Goal: Navigation & Orientation: Find specific page/section

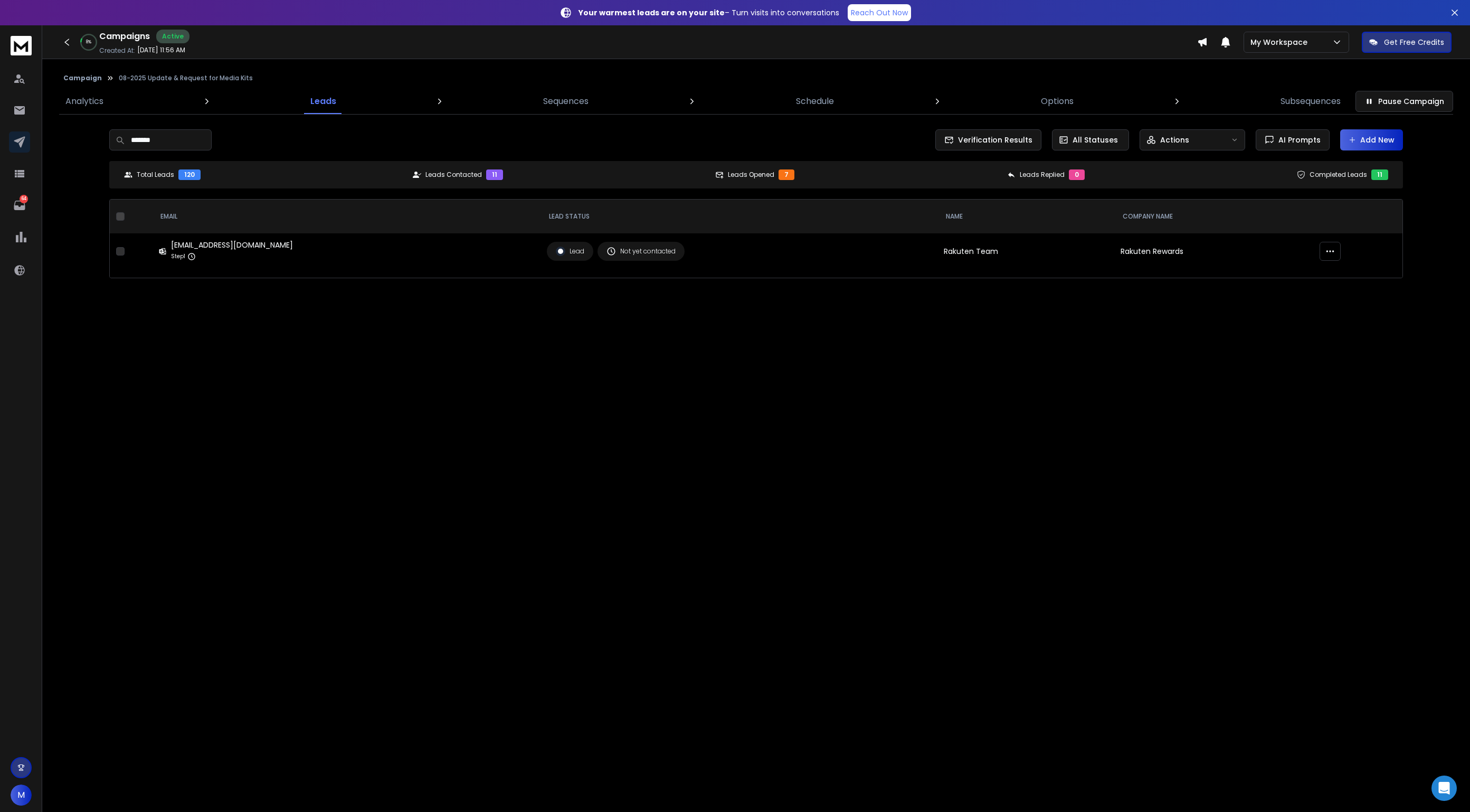
drag, startPoint x: 315, startPoint y: 100, endPoint x: 359, endPoint y: 102, distance: 44.0
click at [315, 100] on p "Leads" at bounding box center [323, 101] width 26 height 13
drag, startPoint x: 565, startPoint y: 104, endPoint x: 335, endPoint y: 111, distance: 230.1
click at [566, 104] on p "Sequences" at bounding box center [566, 101] width 46 height 13
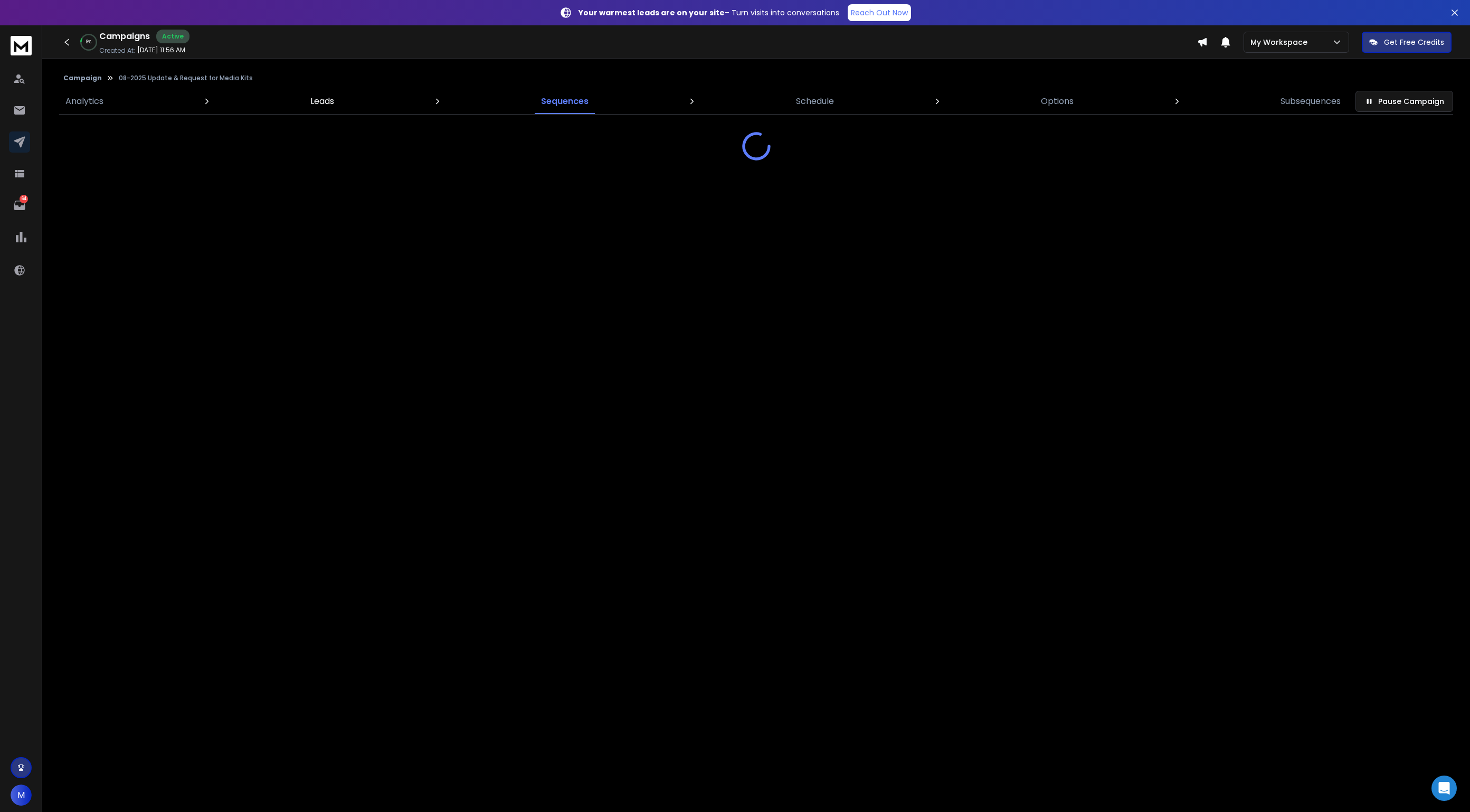
click at [324, 102] on p "Leads" at bounding box center [322, 101] width 24 height 13
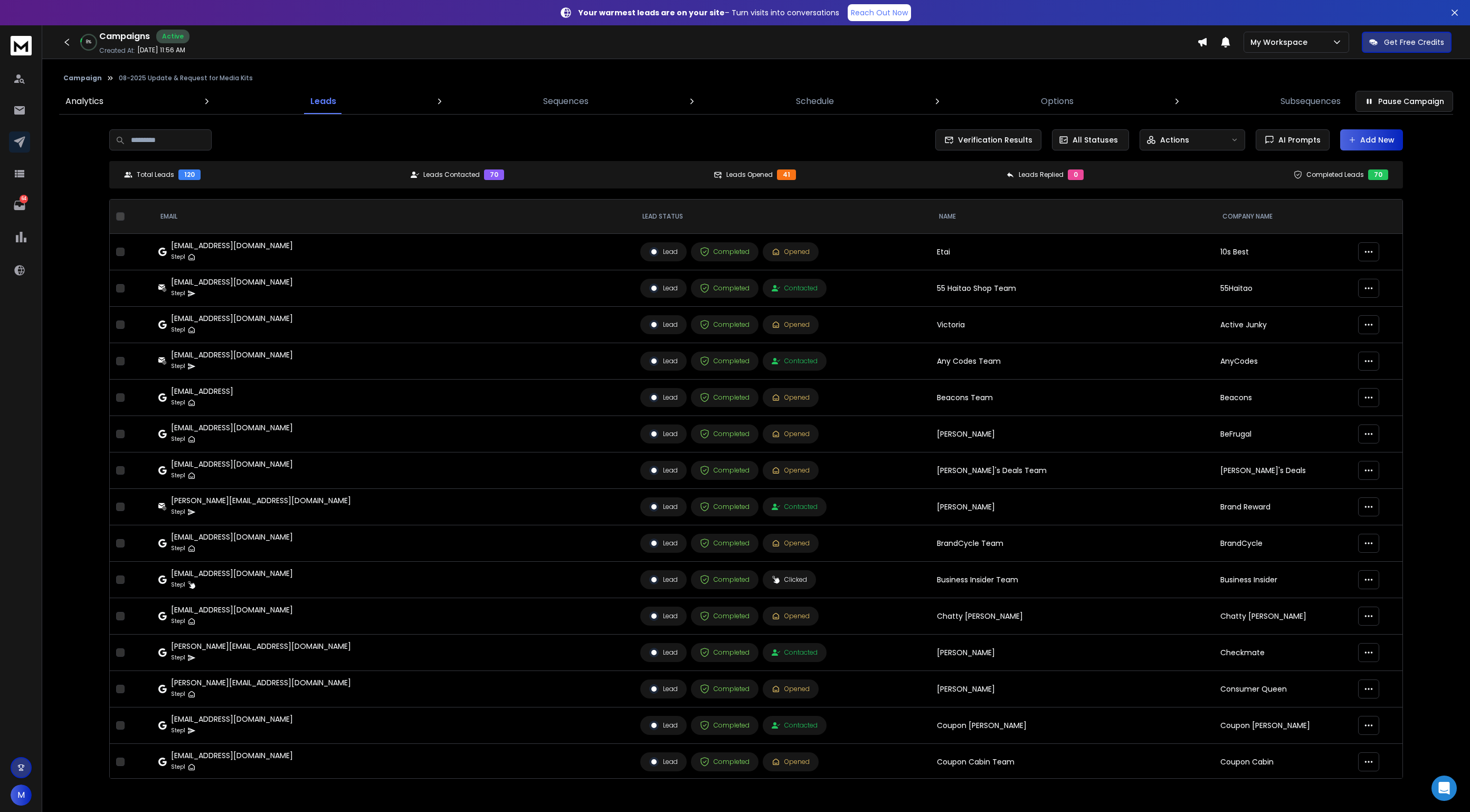
click at [95, 101] on p "Analytics" at bounding box center [84, 101] width 38 height 13
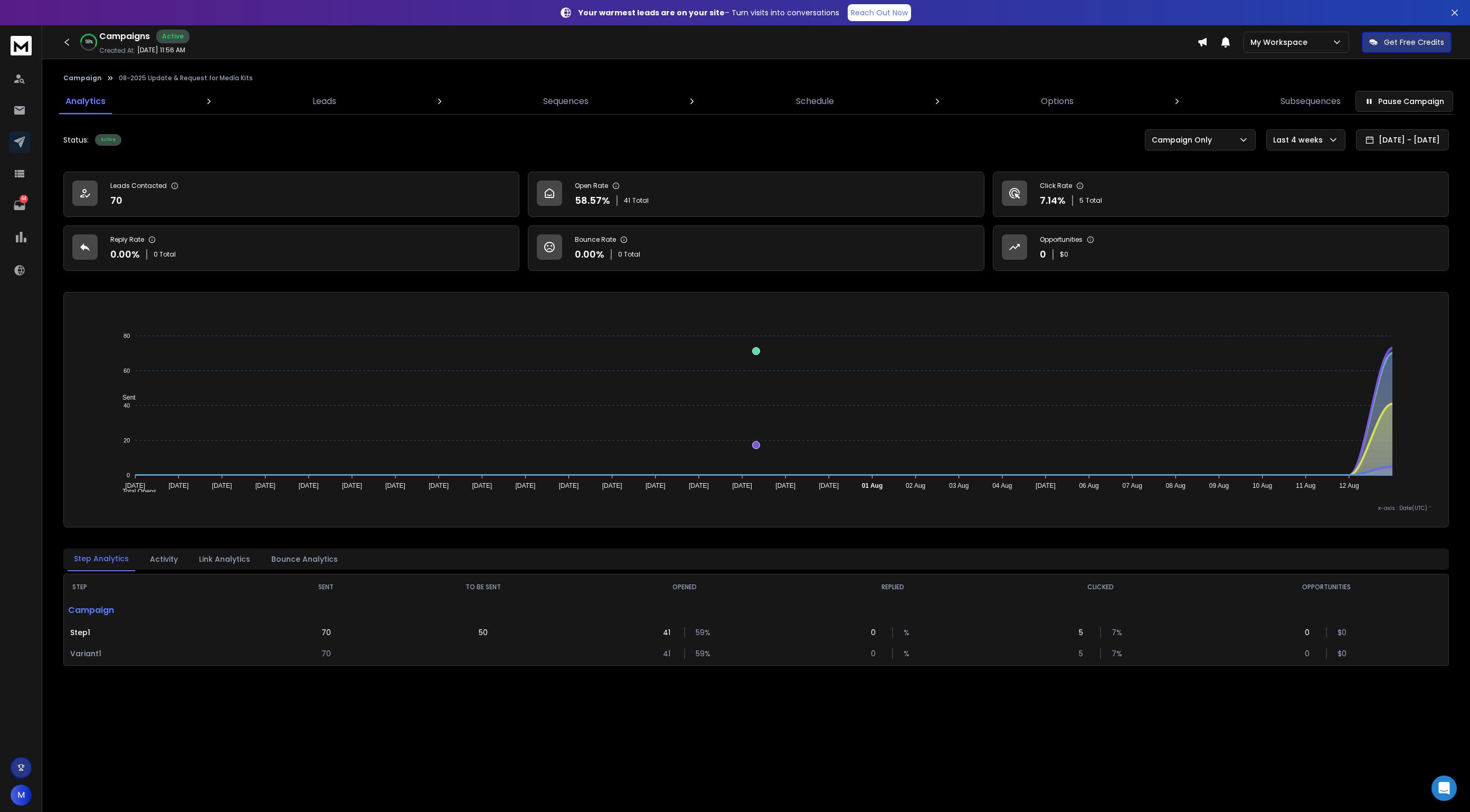
click at [1092, 200] on span "Total" at bounding box center [1094, 200] width 17 height 9
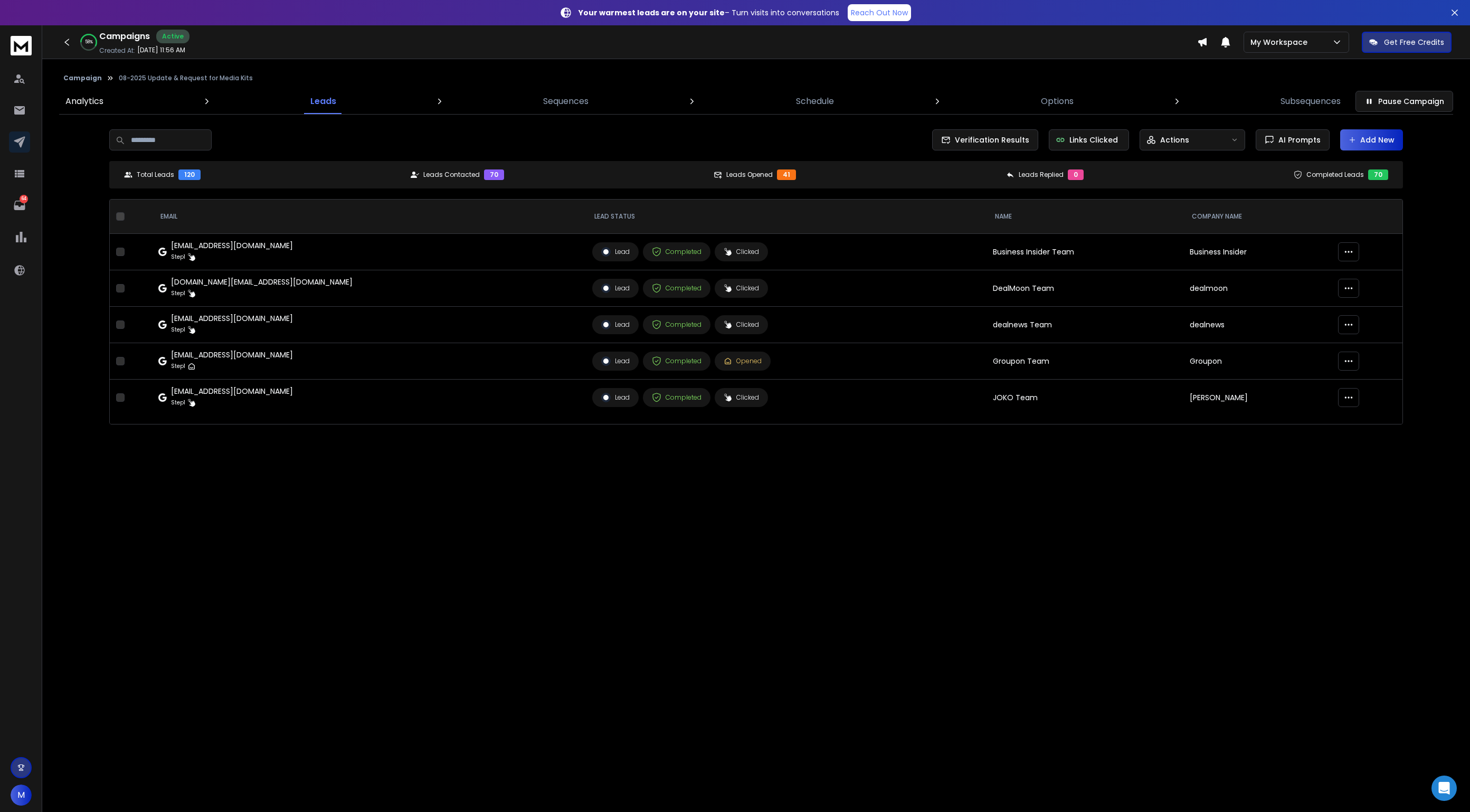
click at [85, 102] on p "Analytics" at bounding box center [84, 101] width 38 height 13
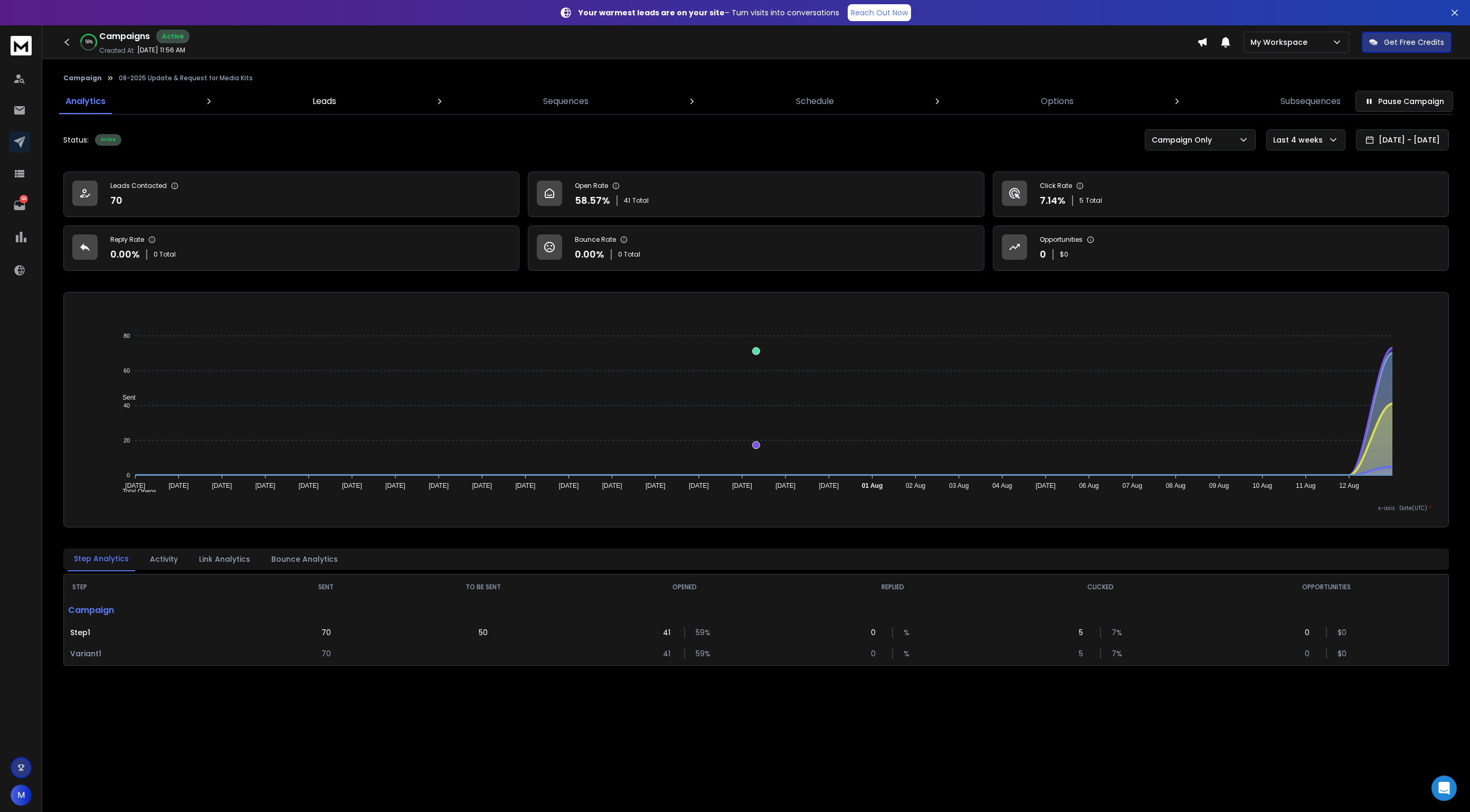
click at [320, 105] on p "Leads" at bounding box center [325, 101] width 24 height 13
